Goal: Task Accomplishment & Management: Manage account settings

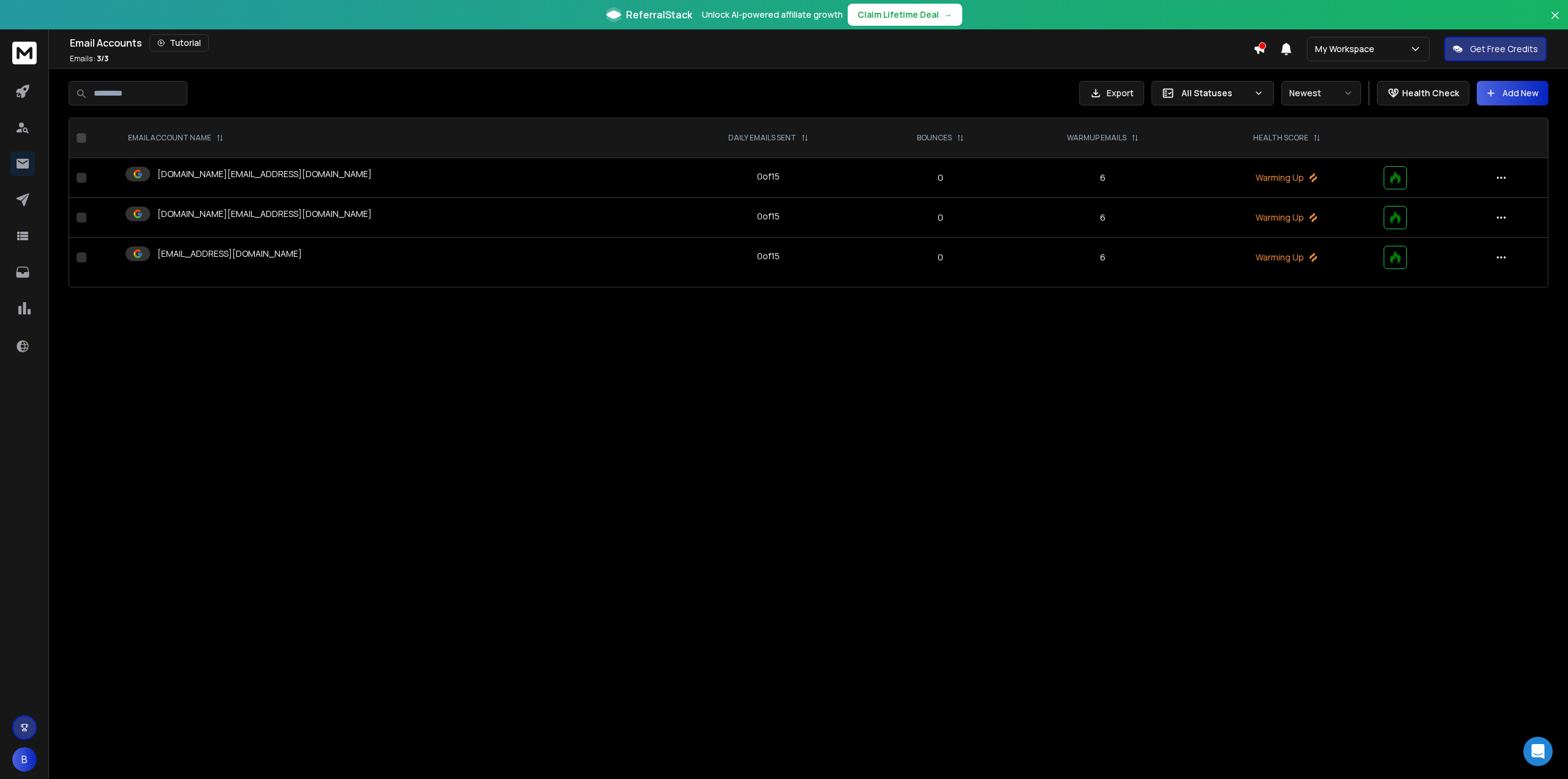
click at [1390, 178] on icon at bounding box center [1395, 177] width 10 height 12
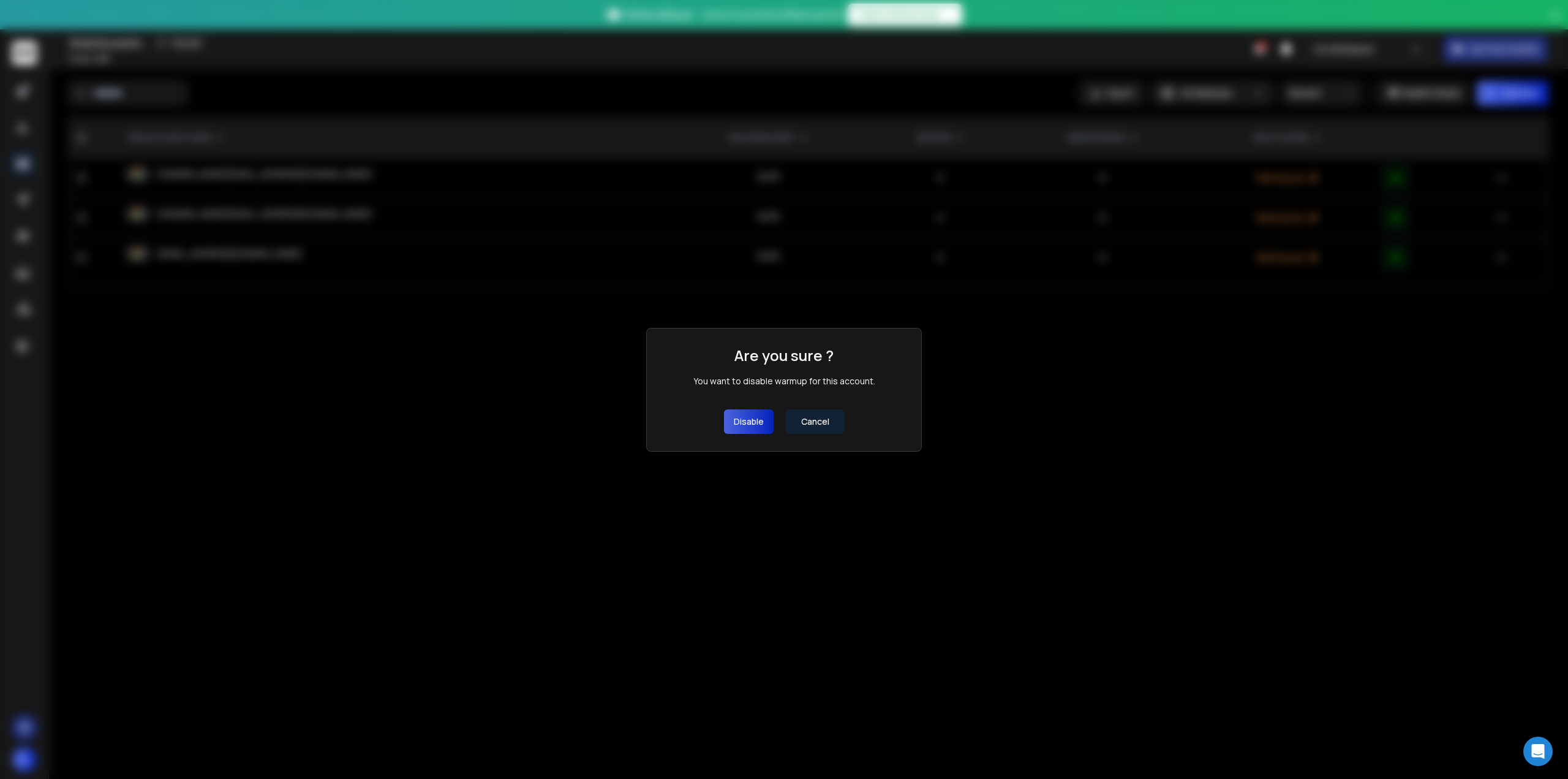
click at [815, 418] on button "Cancel" at bounding box center [815, 421] width 59 height 25
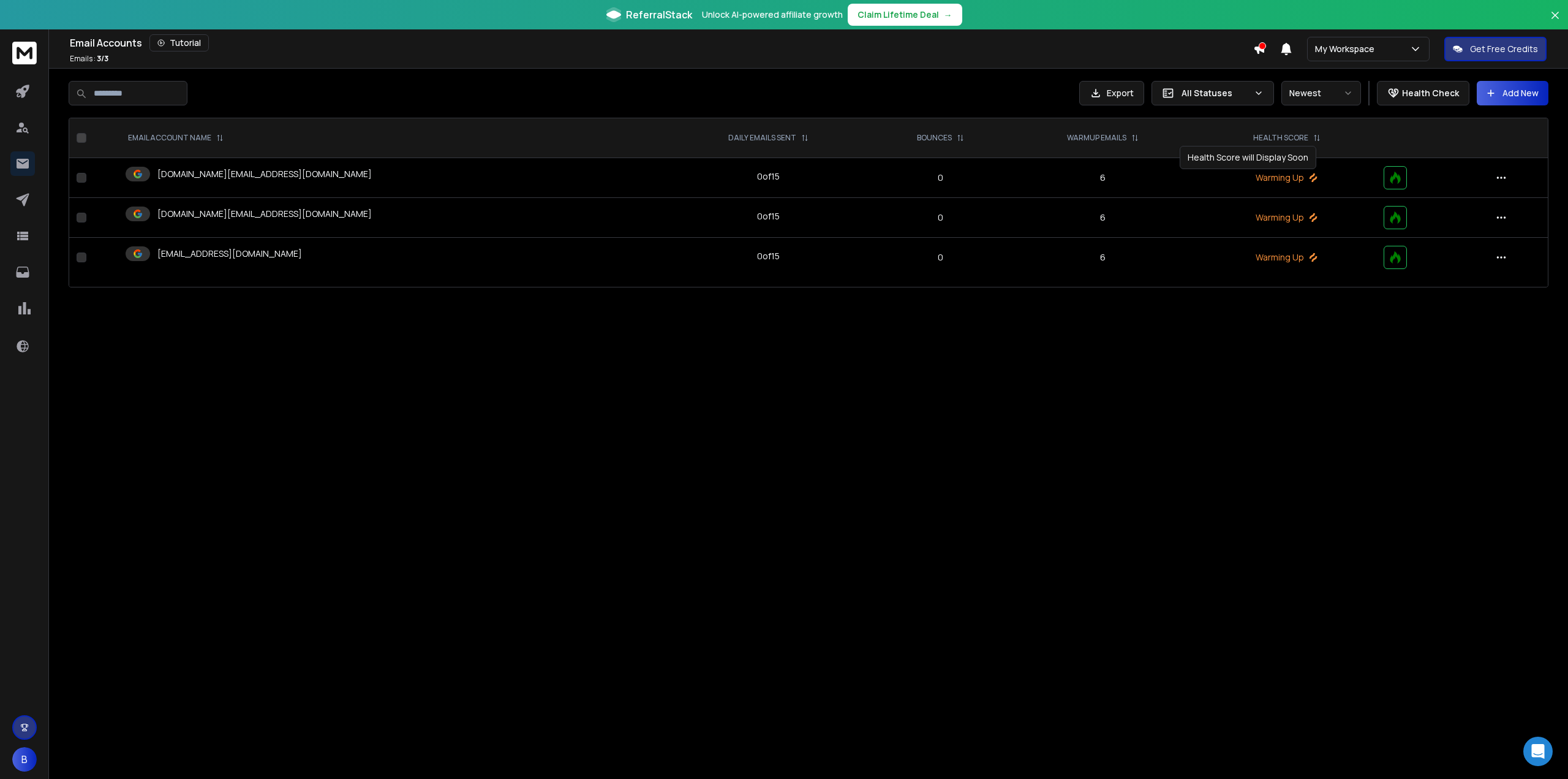
click at [1245, 182] on p "Warming Up" at bounding box center [1286, 177] width 165 height 12
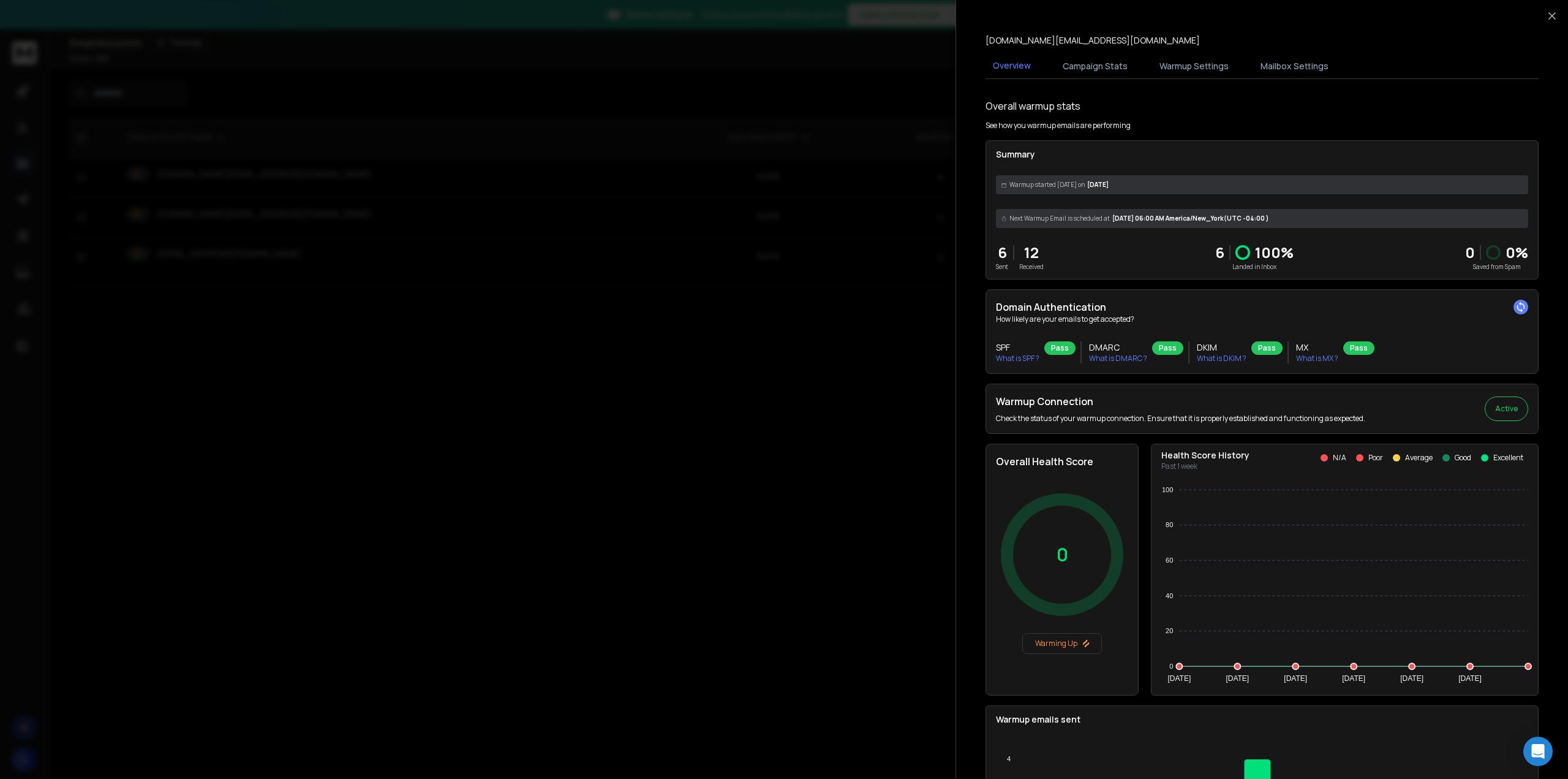
click at [847, 499] on div at bounding box center [784, 389] width 1568 height 779
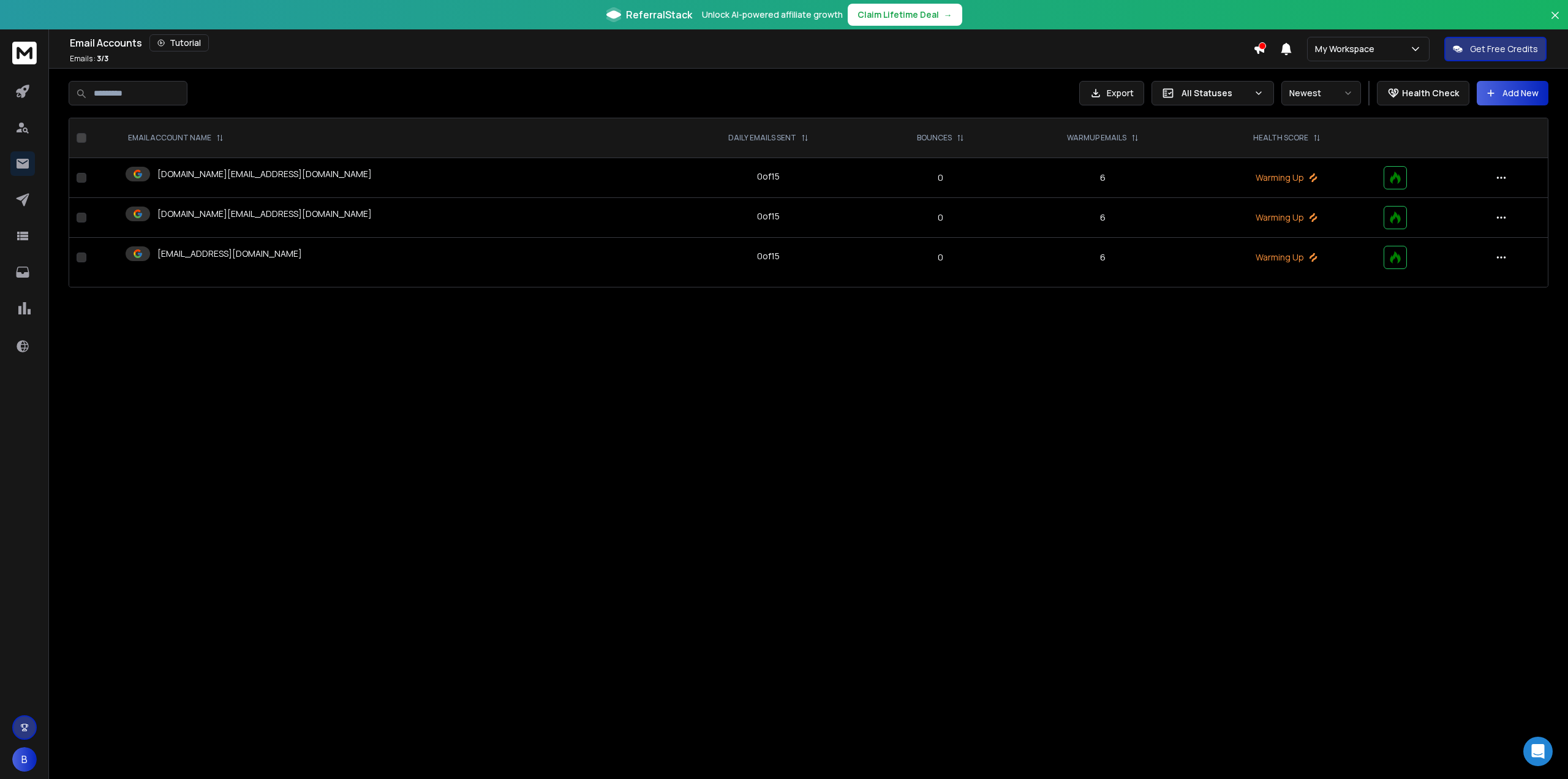
click at [1499, 98] on button "Add New" at bounding box center [1512, 93] width 71 height 25
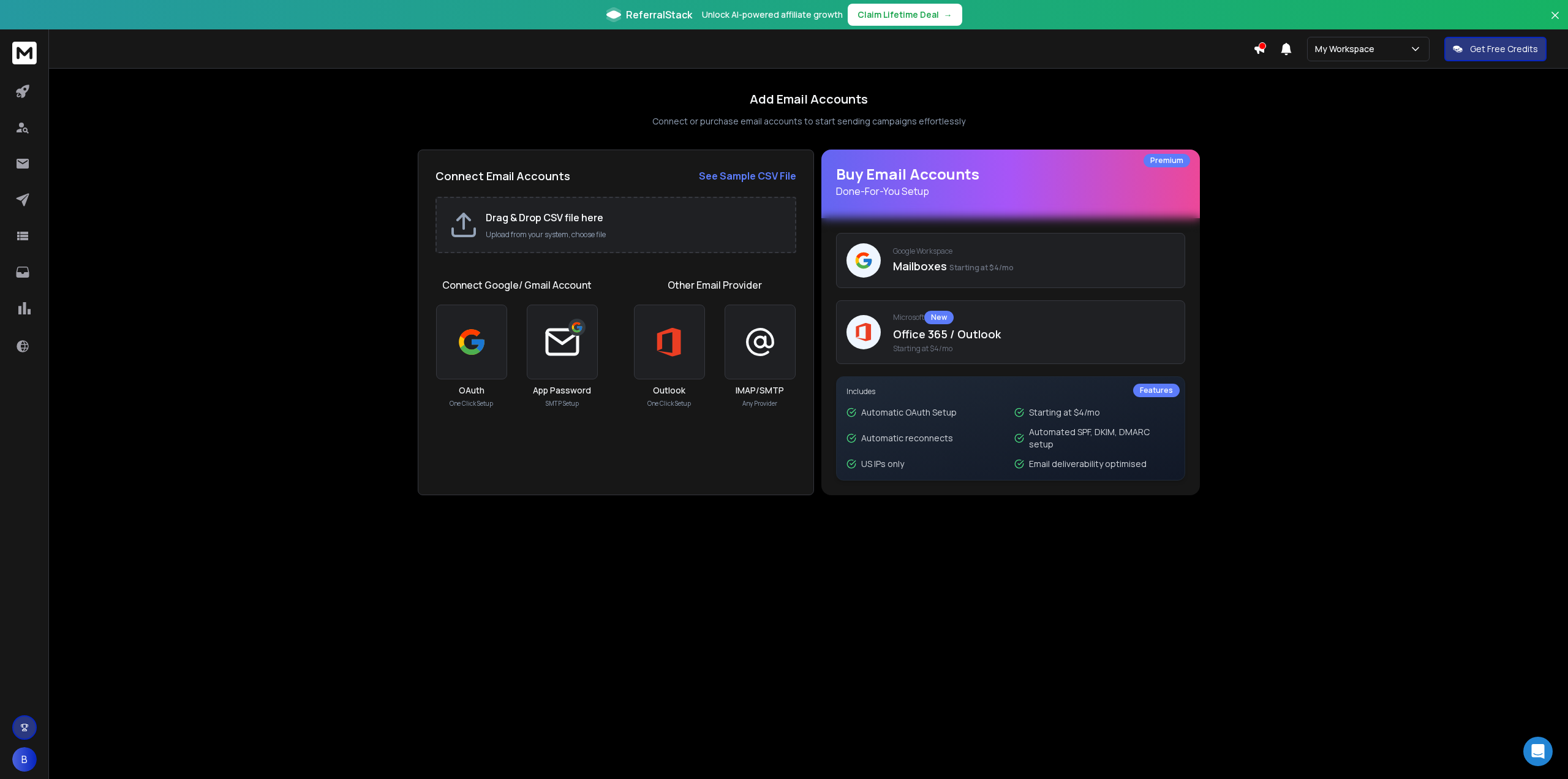
click at [484, 344] on icon at bounding box center [478, 345] width 12 height 12
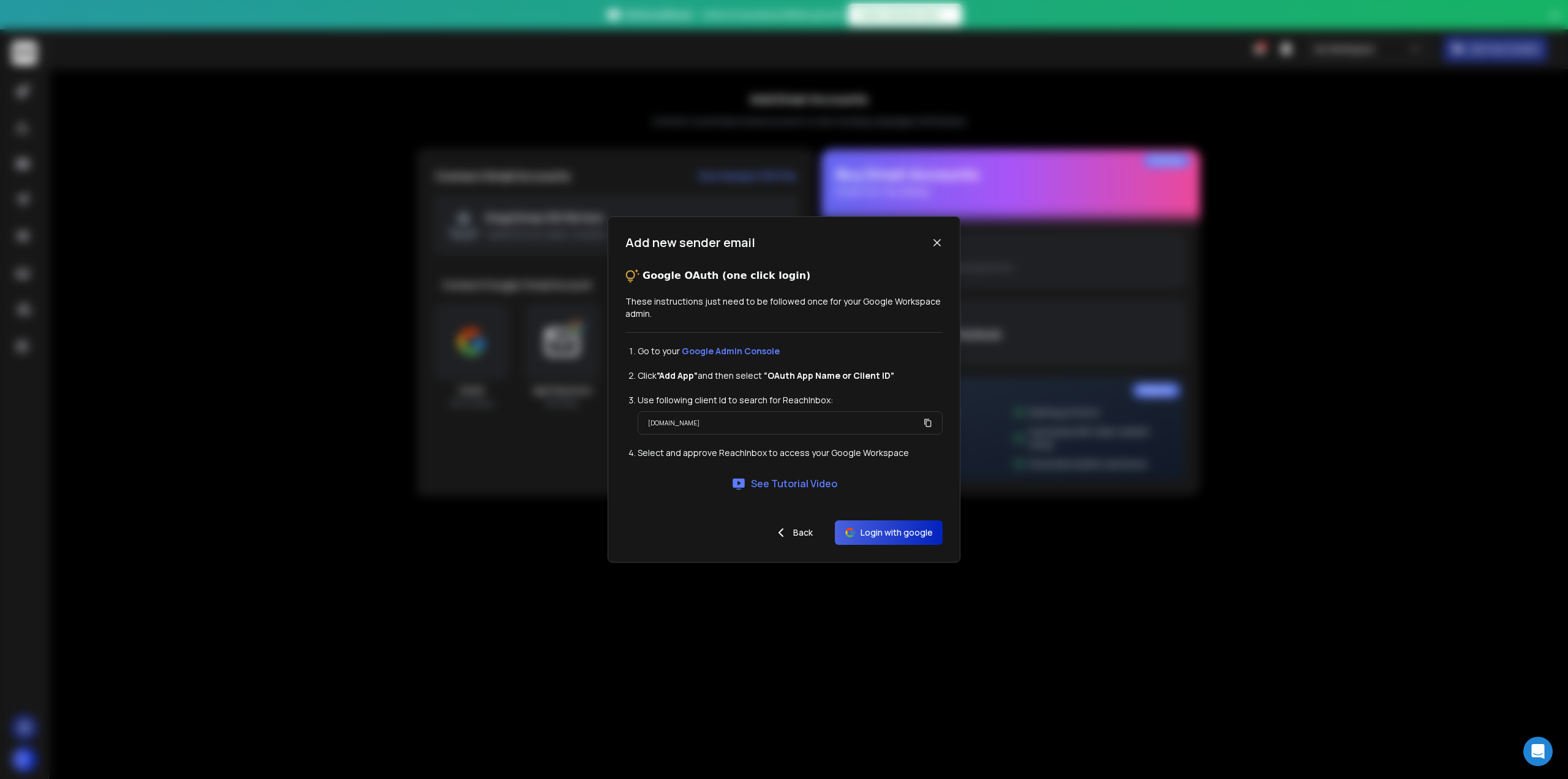
click at [736, 352] on link "Google Admin Console" at bounding box center [730, 351] width 98 height 11
click at [938, 247] on icon at bounding box center [937, 243] width 11 height 11
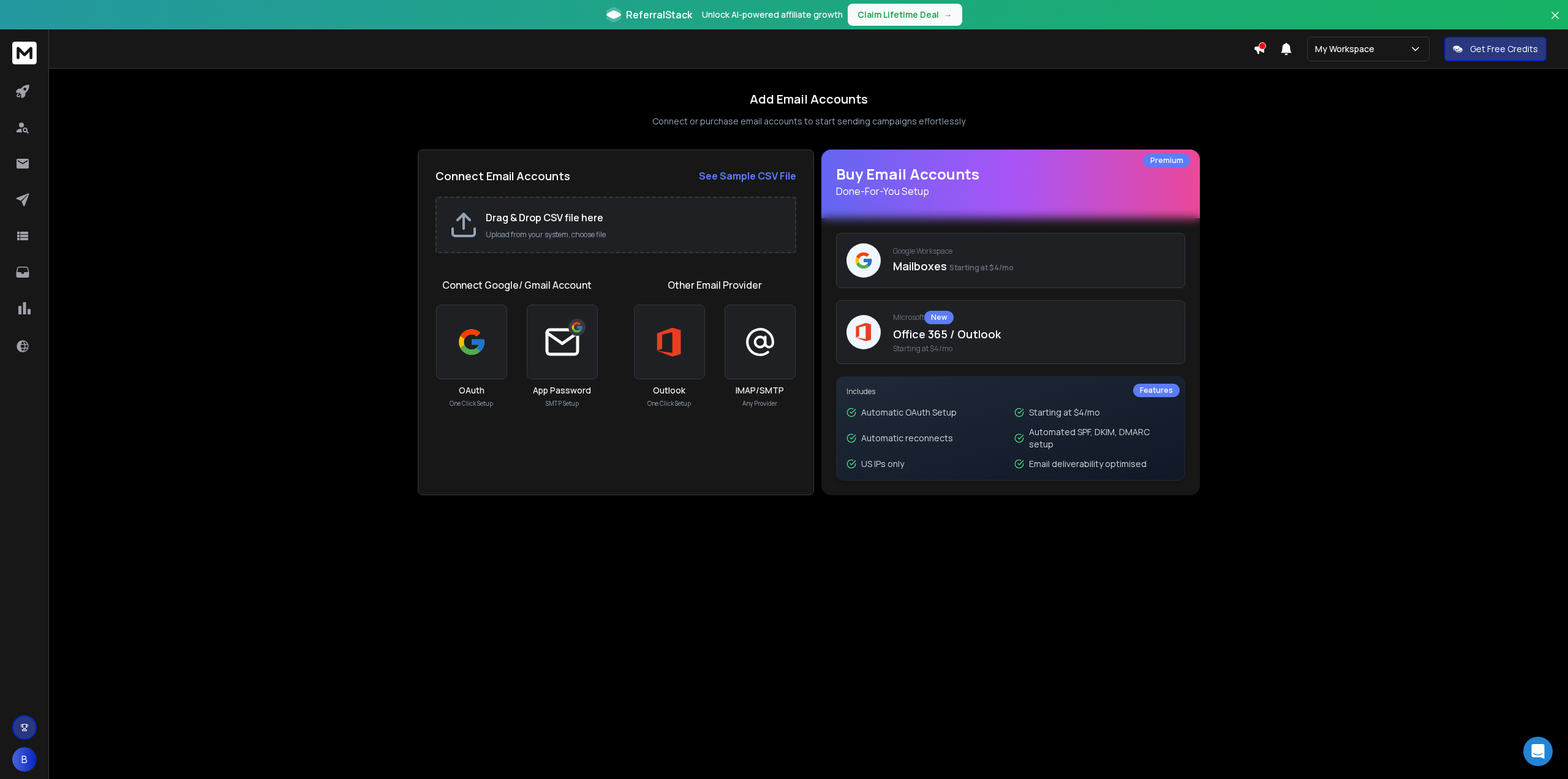
click at [936, 16] on button "Claim Lifetime Deal →" at bounding box center [905, 14] width 114 height 22
